Goal: Task Accomplishment & Management: Manage account settings

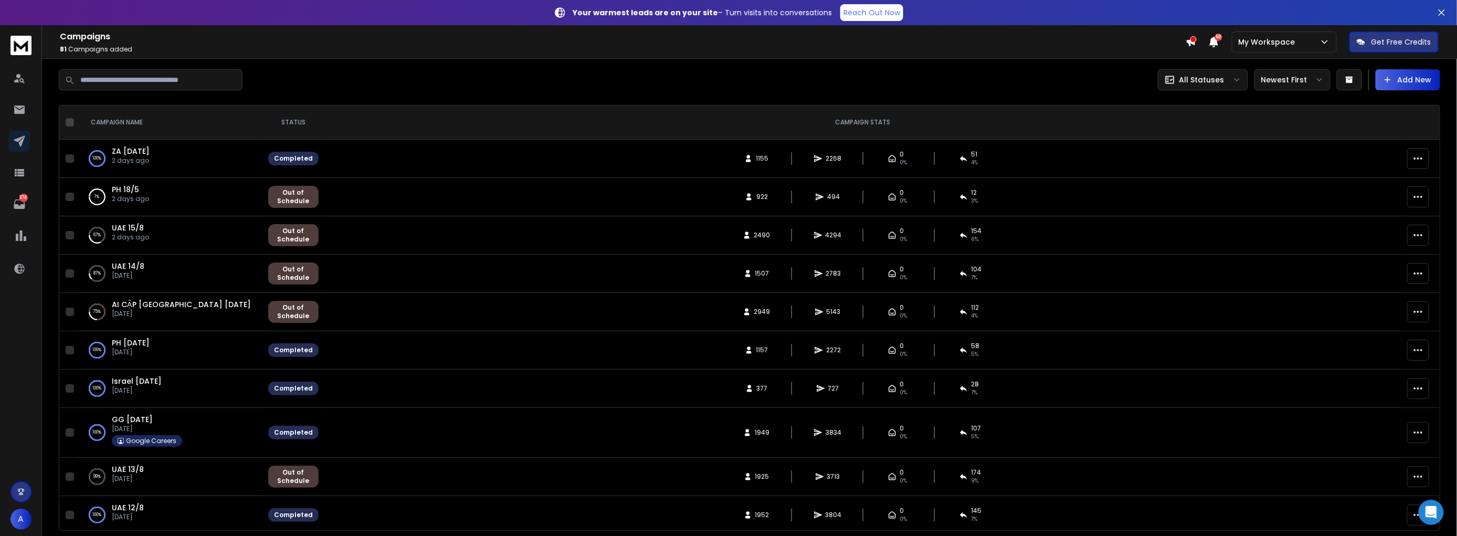
click at [748, 75] on div at bounding box center [404, 79] width 691 height 21
click at [11, 203] on link "374" at bounding box center [19, 204] width 21 height 21
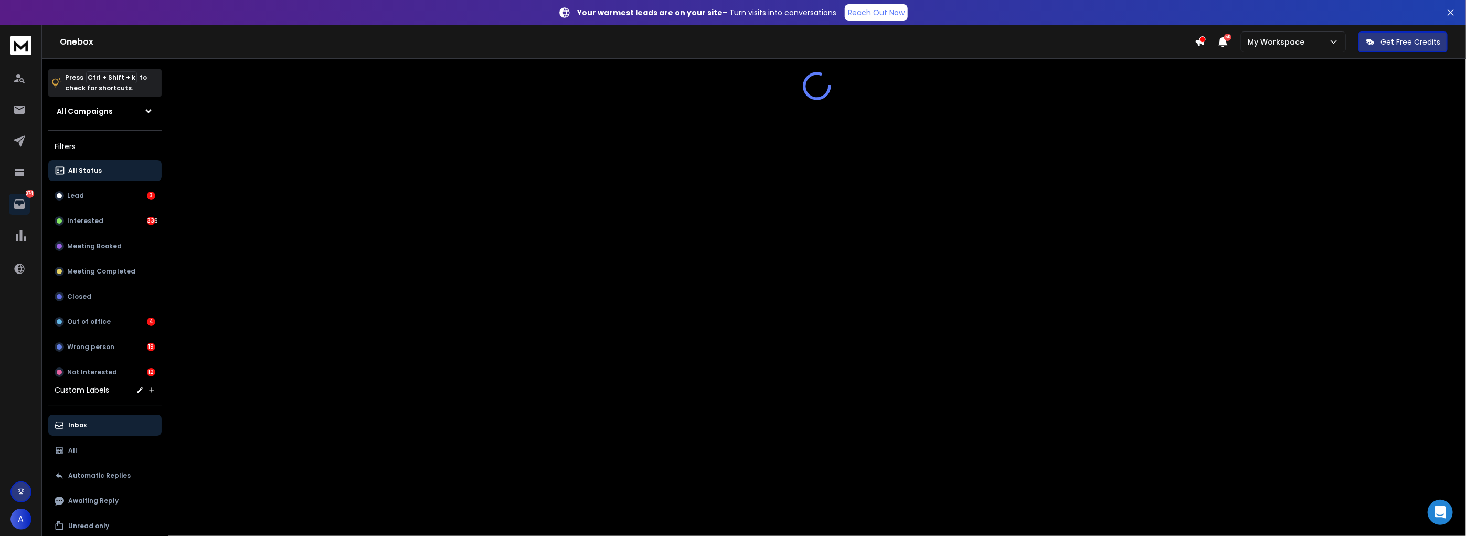
click at [715, 529] on div "Press Ctrl + Shift + k to check for shortcuts. All Campaigns All Campaigns Filt…" at bounding box center [754, 327] width 1424 height 536
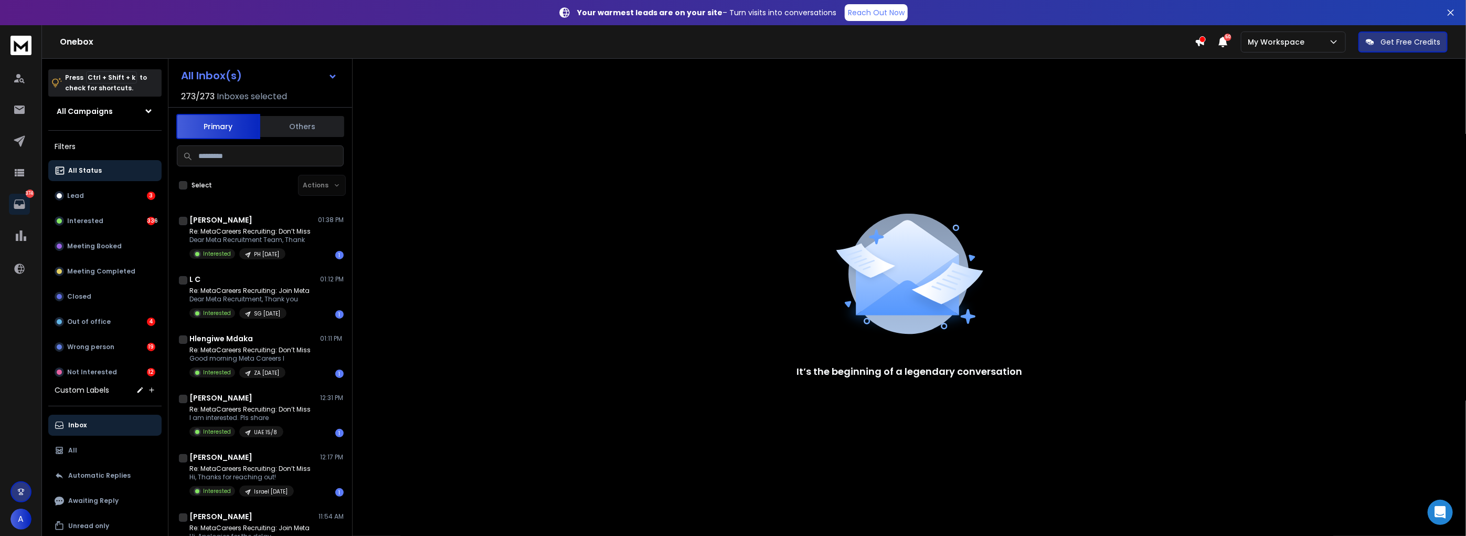
click at [756, 227] on div at bounding box center [910, 274] width 390 height 160
click at [285, 287] on p "Re: MetaCareers Recruiting: Join Meta" at bounding box center [249, 291] width 120 height 8
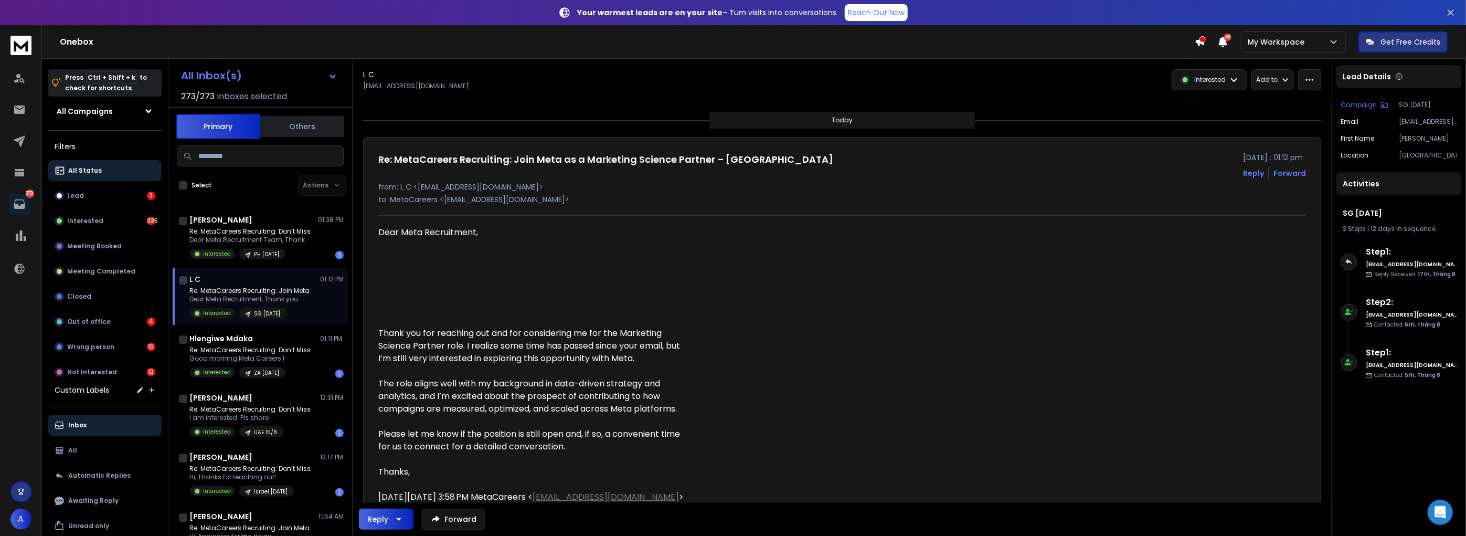
click at [1315, 79] on button "button" at bounding box center [1309, 79] width 23 height 21
click at [1287, 99] on div "Mark as unread" at bounding box center [1279, 103] width 70 height 10
